Goal: Task Accomplishment & Management: Manage account settings

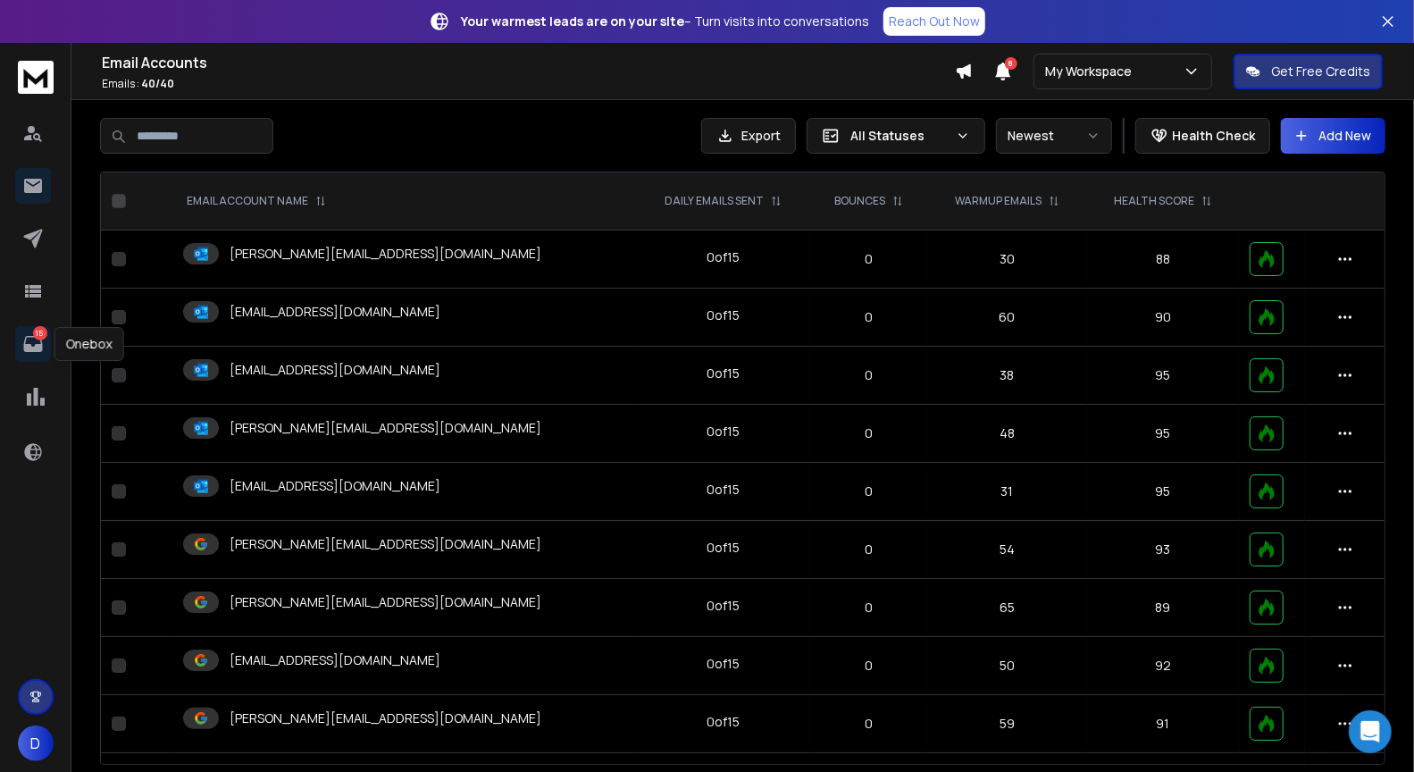
click at [33, 330] on p "15" at bounding box center [40, 333] width 14 height 14
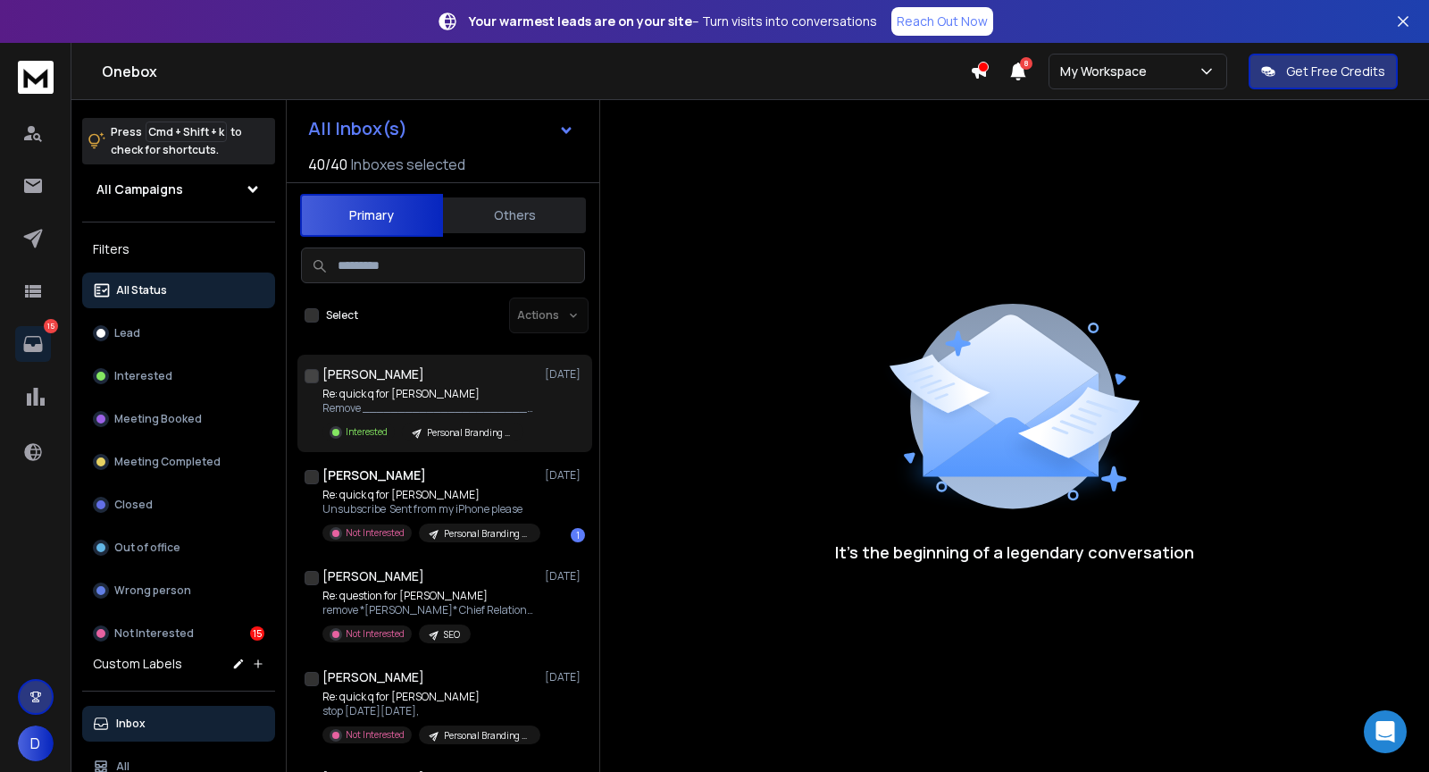
click at [463, 384] on div "[PERSON_NAME] [DATE] Re: quick q for [PERSON_NAME] ____________________________…" at bounding box center [453, 403] width 263 height 76
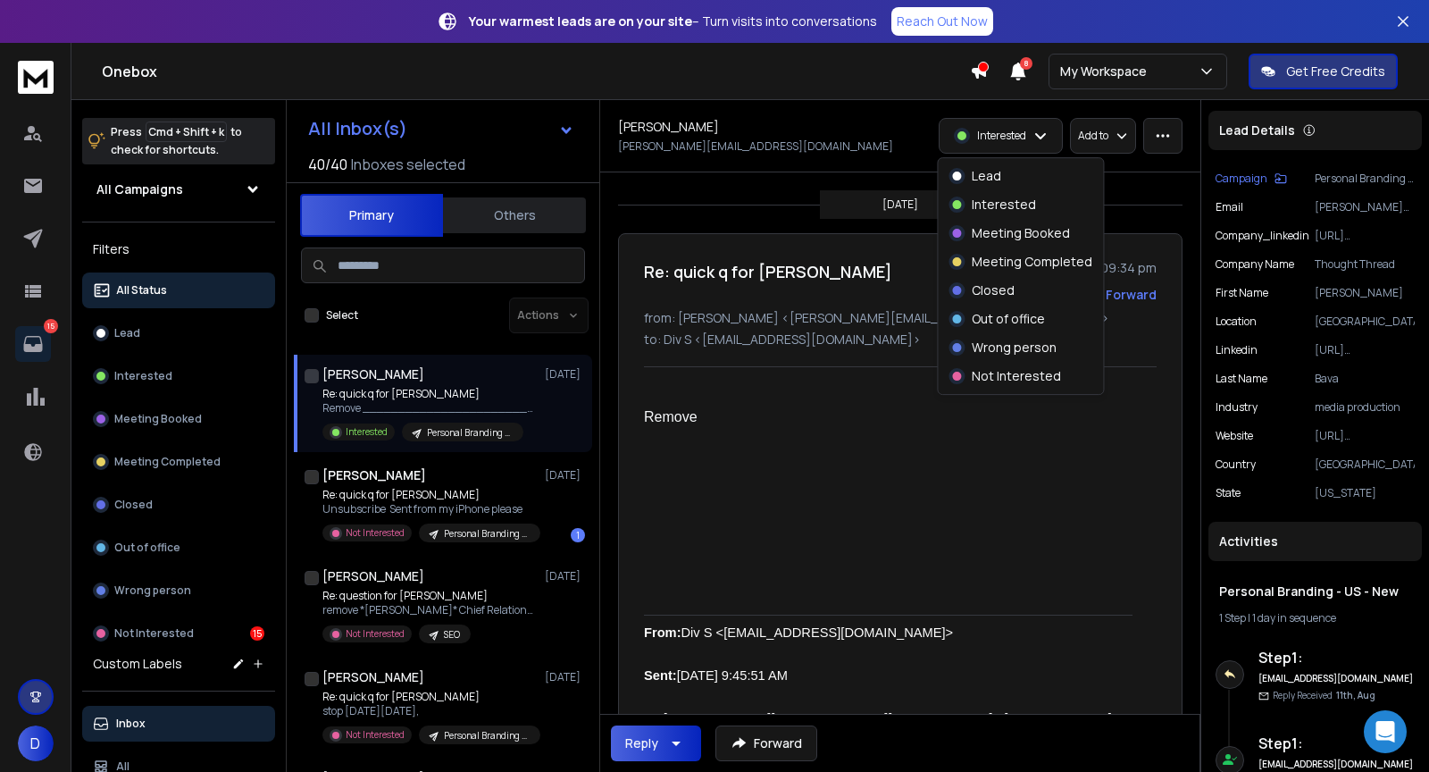
click at [1044, 137] on icon at bounding box center [1040, 136] width 14 height 14
click at [1005, 370] on p "Not Interested" at bounding box center [1016, 376] width 89 height 18
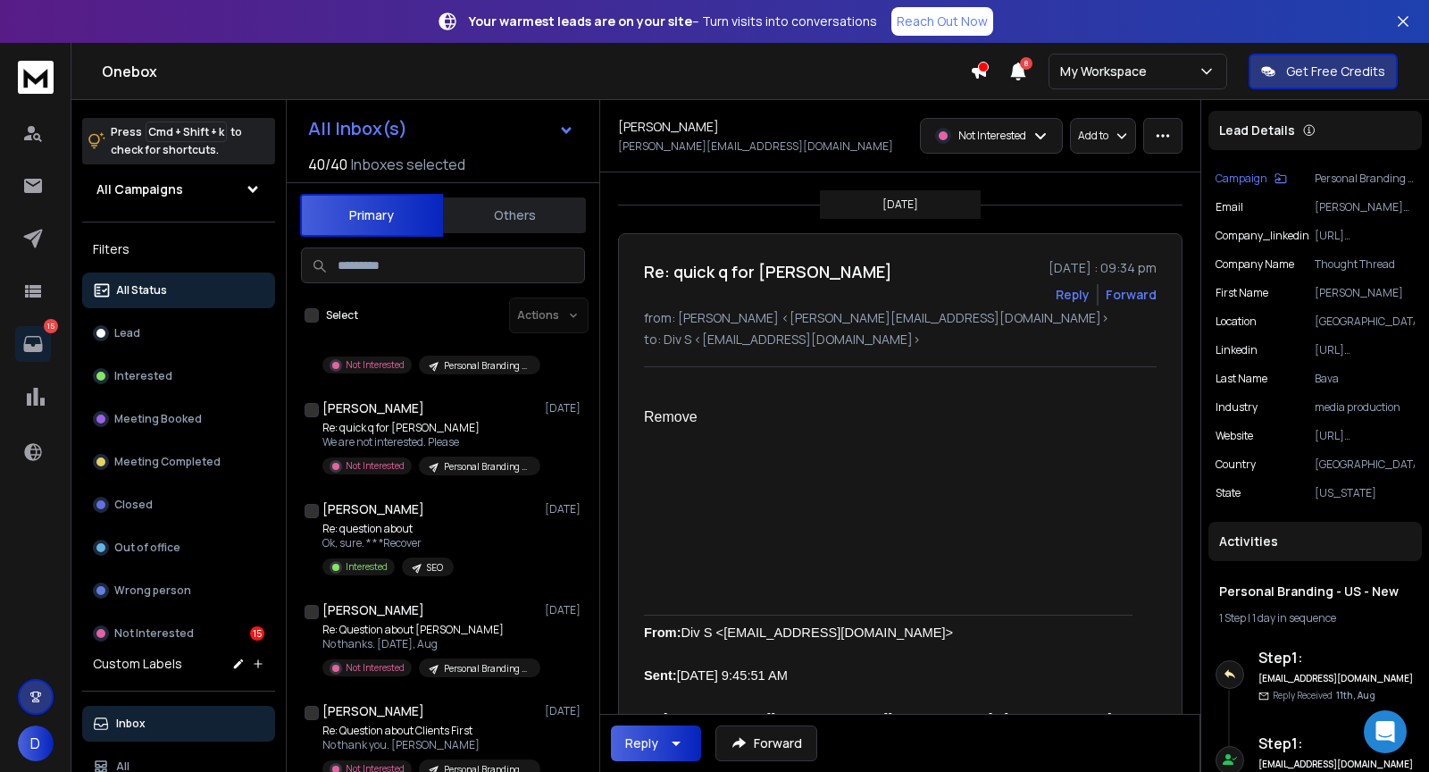
scroll to position [393, 0]
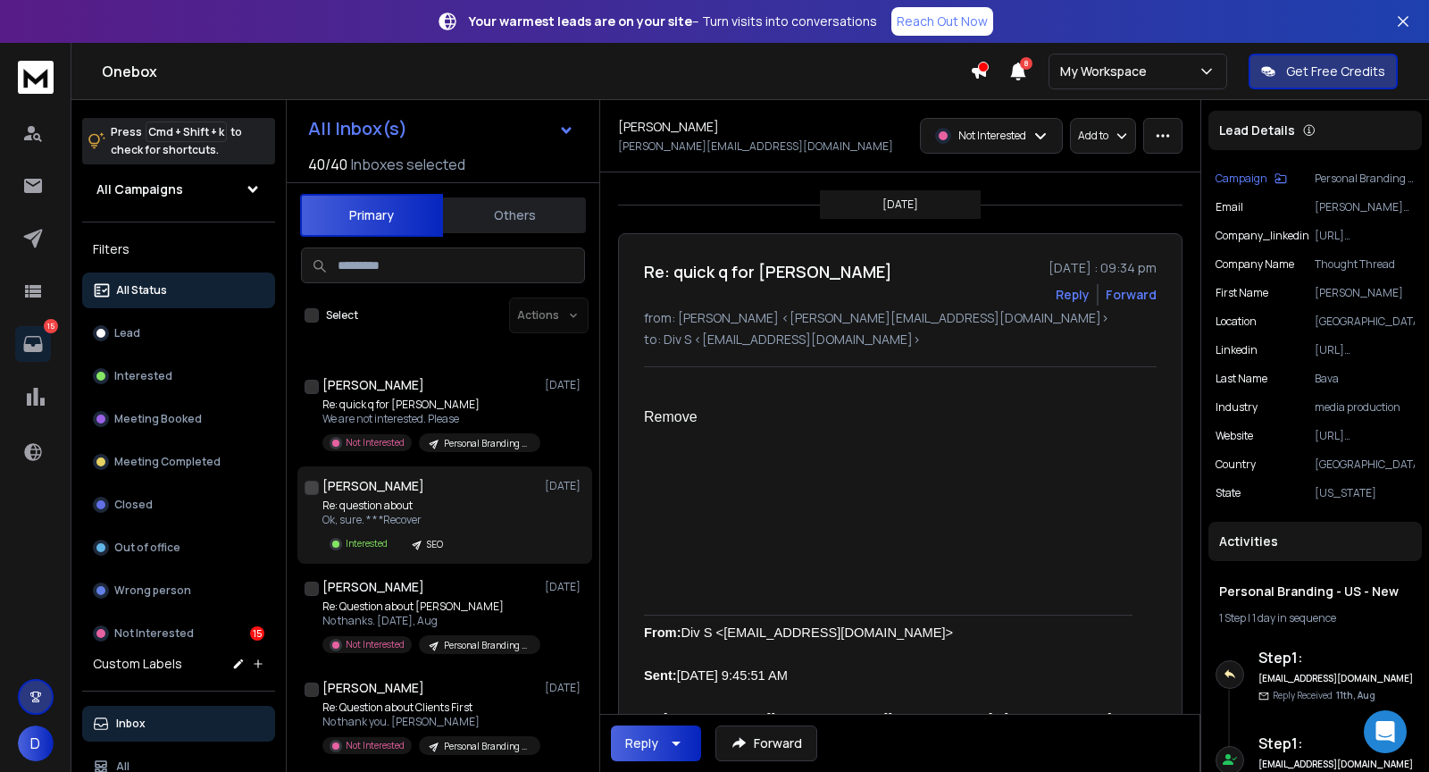
click at [480, 499] on div "Re: question about Ok, sure. * * *Recover Interested SEO" at bounding box center [453, 525] width 263 height 54
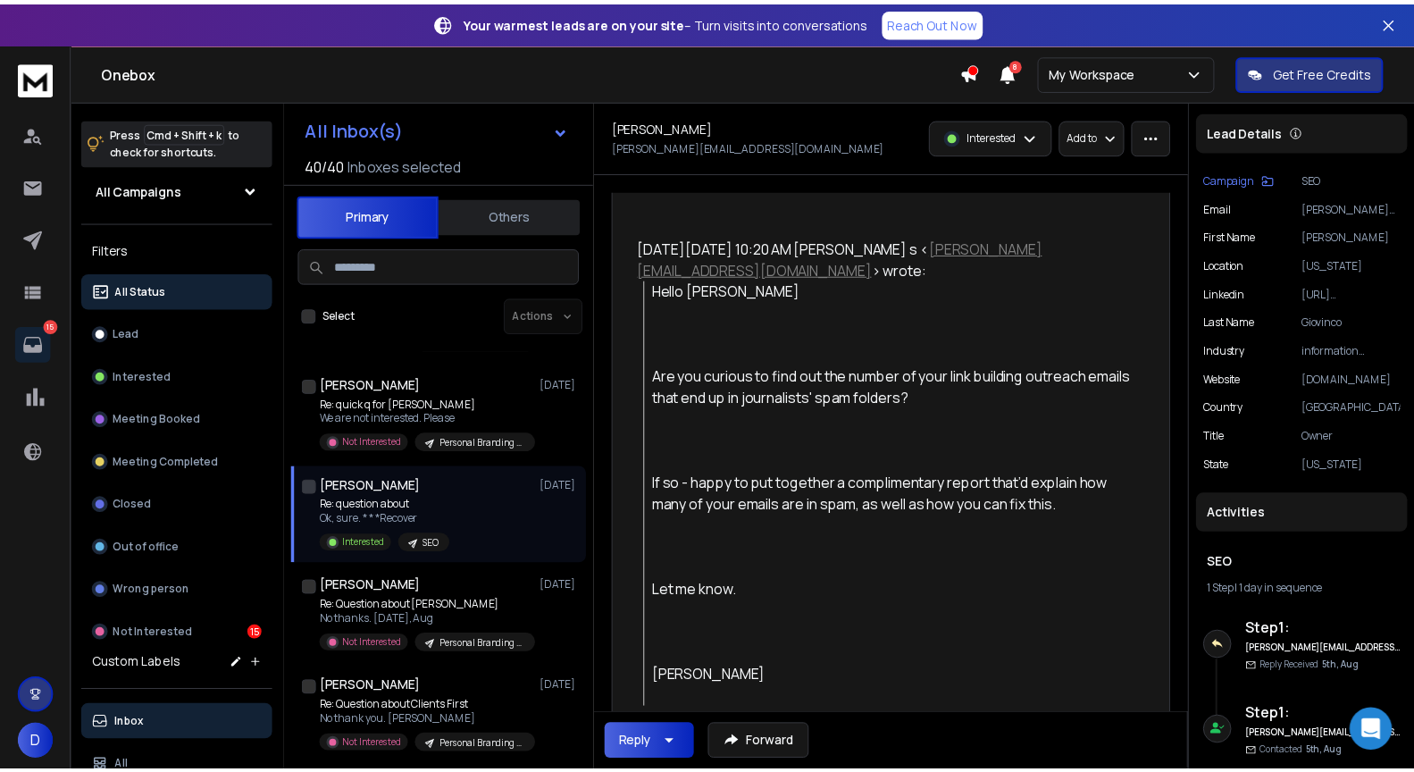
scroll to position [0, 0]
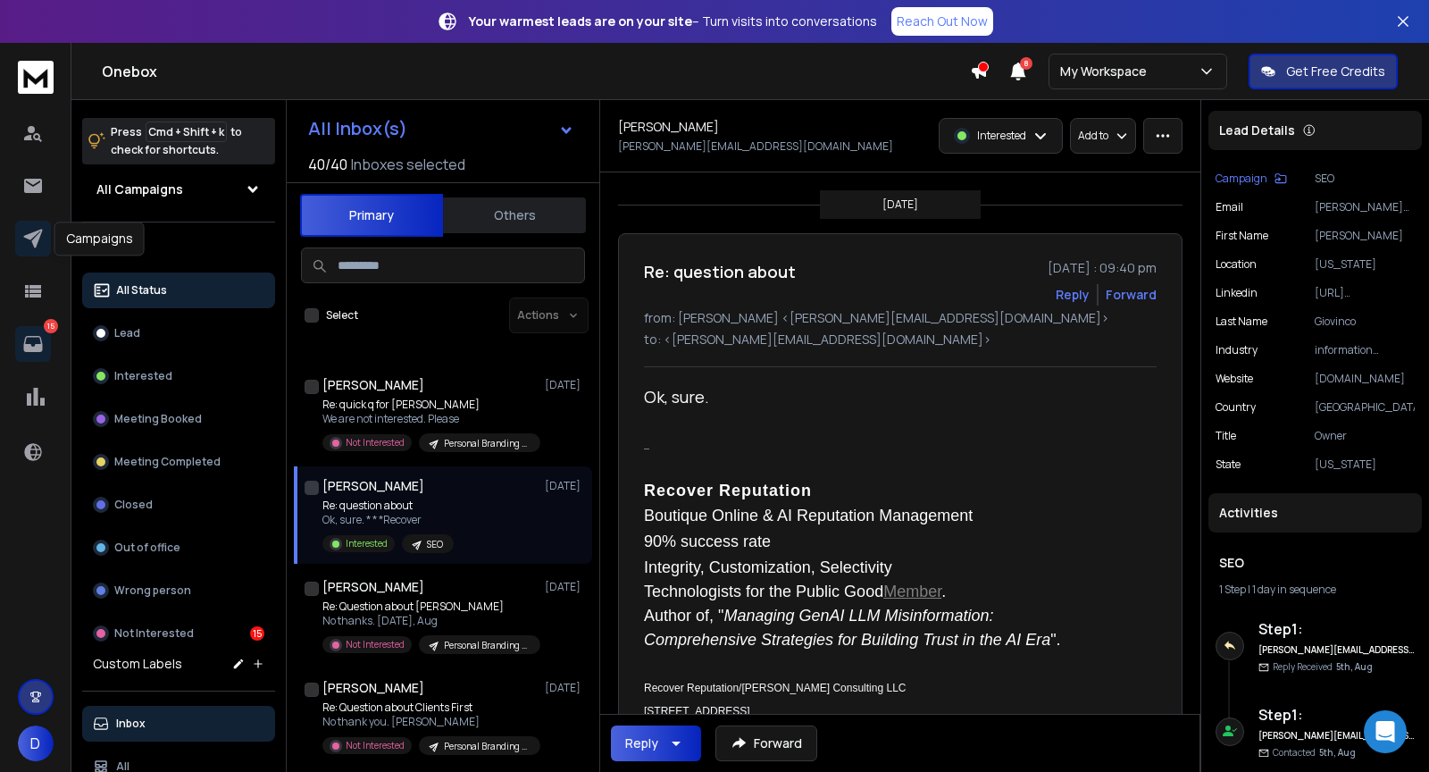
click at [30, 236] on icon at bounding box center [32, 238] width 19 height 19
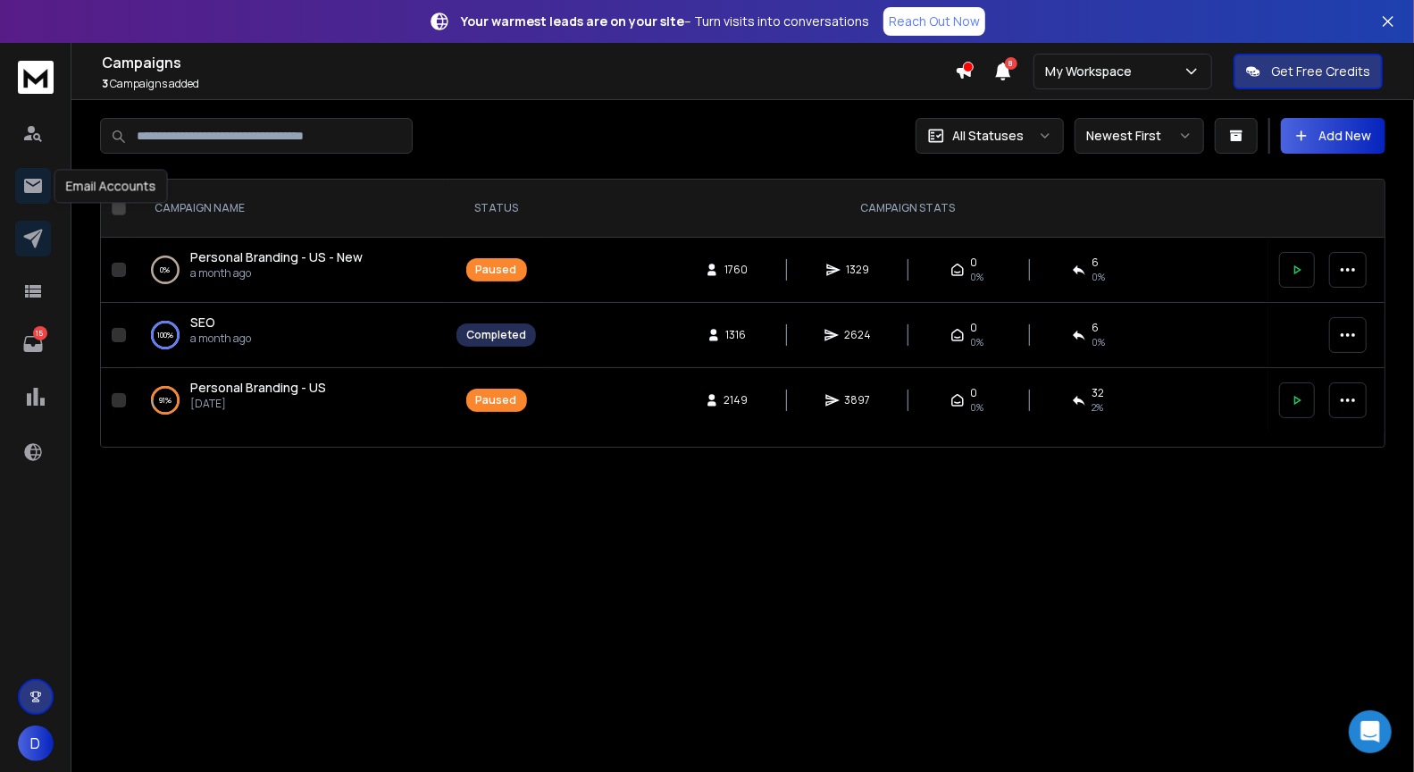
click at [37, 191] on icon at bounding box center [33, 186] width 18 height 14
